Goal: Task Accomplishment & Management: Use online tool/utility

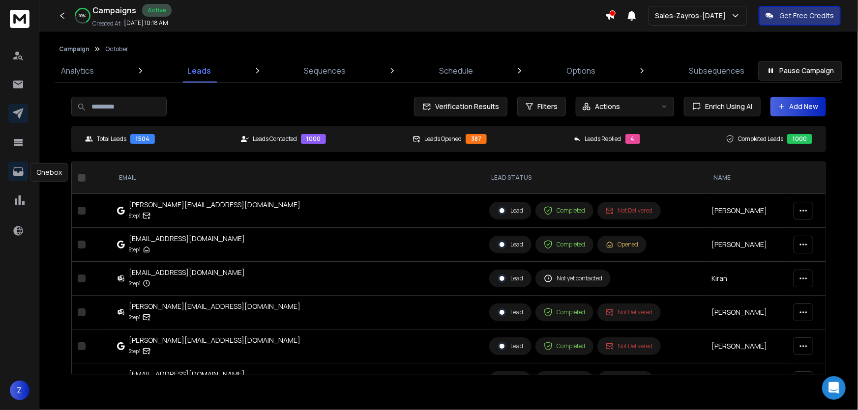
click at [14, 172] on icon at bounding box center [18, 171] width 10 height 9
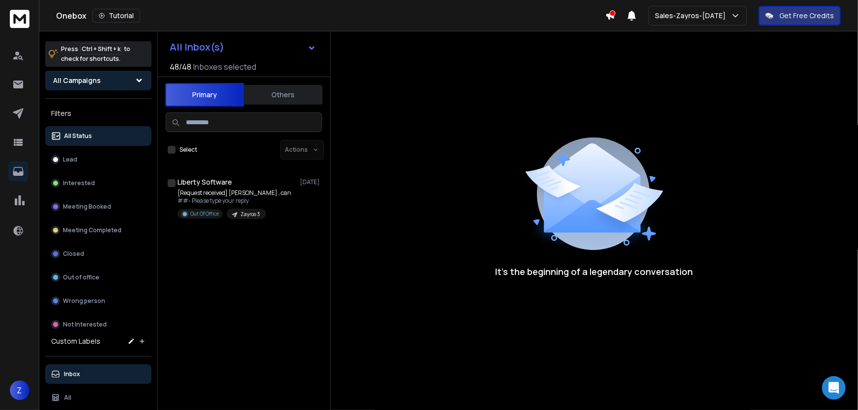
click at [97, 85] on h1 "All Campaigns" at bounding box center [77, 81] width 48 height 10
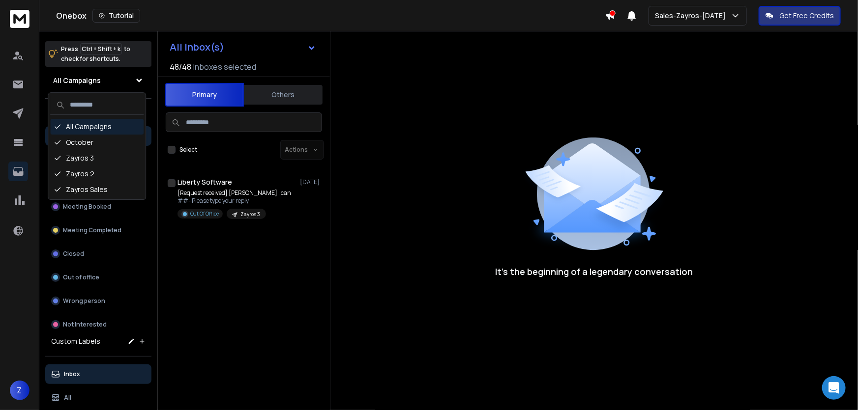
click at [71, 126] on div "All Campaigns" at bounding box center [96, 127] width 93 height 16
click at [72, 139] on div "October" at bounding box center [96, 143] width 93 height 16
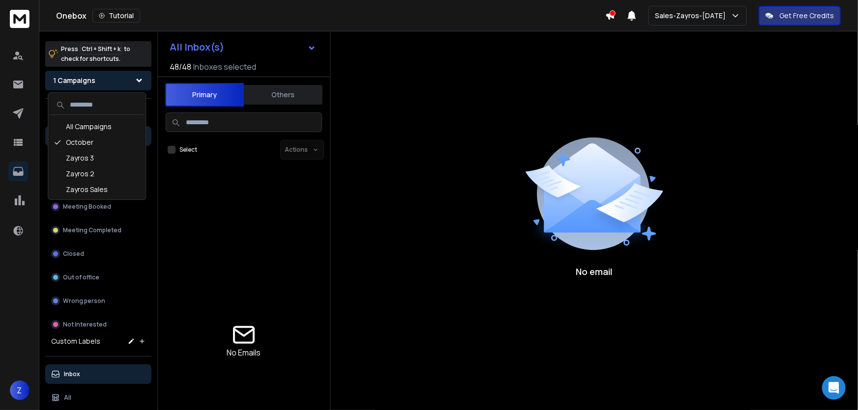
click at [135, 78] on icon at bounding box center [139, 80] width 9 height 9
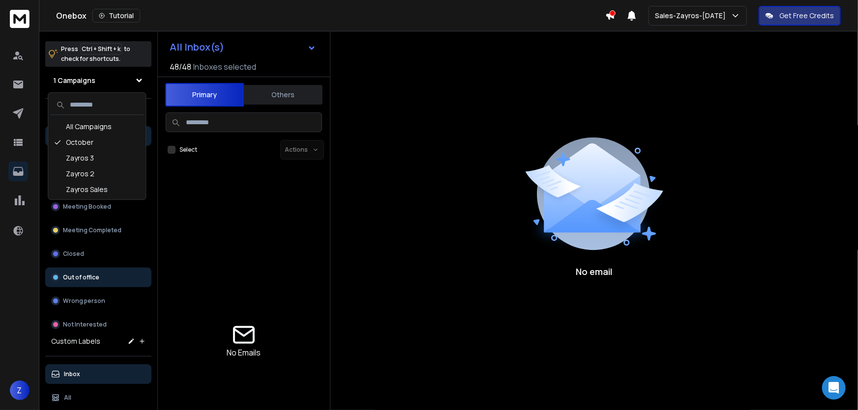
click at [82, 269] on button "Out of office" at bounding box center [98, 278] width 106 height 20
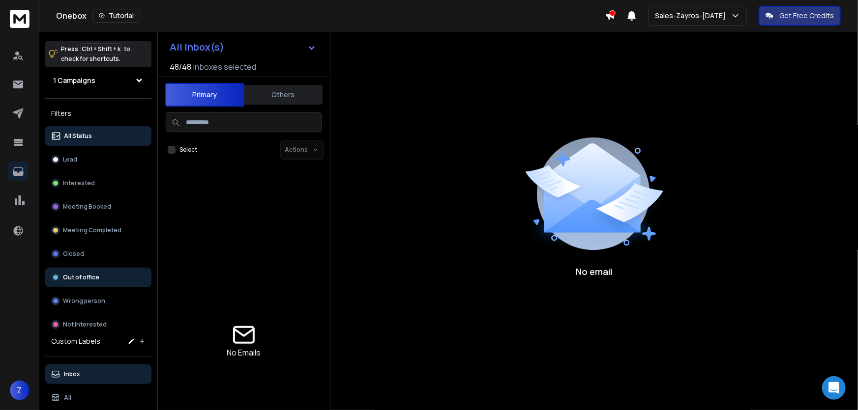
click at [77, 139] on p "All Status" at bounding box center [78, 136] width 28 height 8
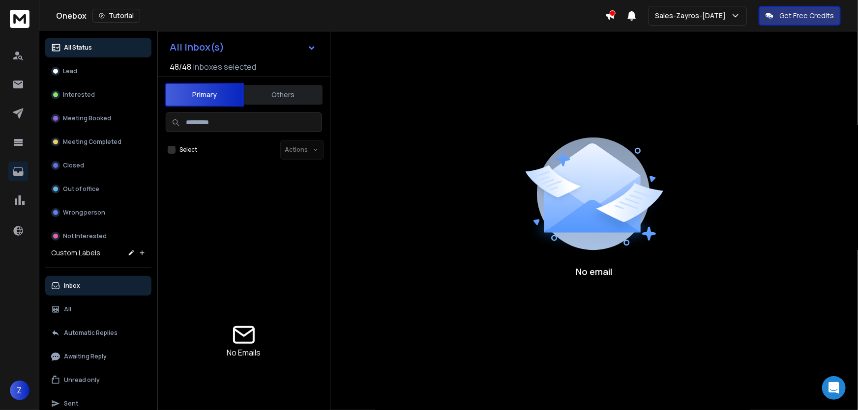
scroll to position [89, 0]
click at [69, 309] on p "All" at bounding box center [67, 309] width 7 height 8
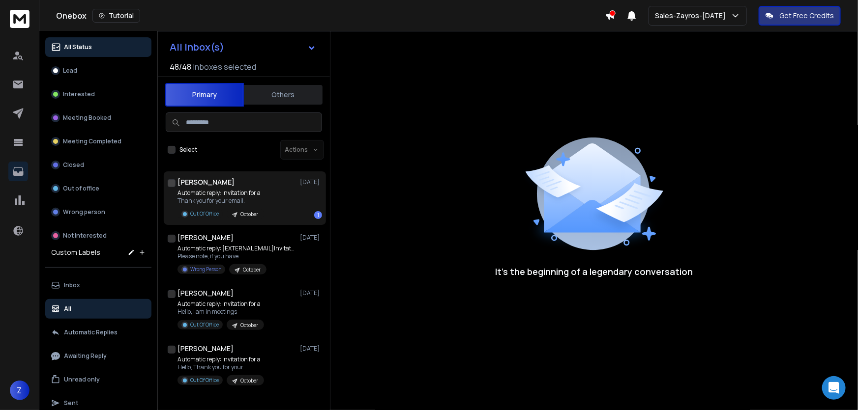
click at [231, 195] on p "Automatic reply: Invitation for a" at bounding box center [220, 193] width 86 height 8
